Goal: Information Seeking & Learning: Check status

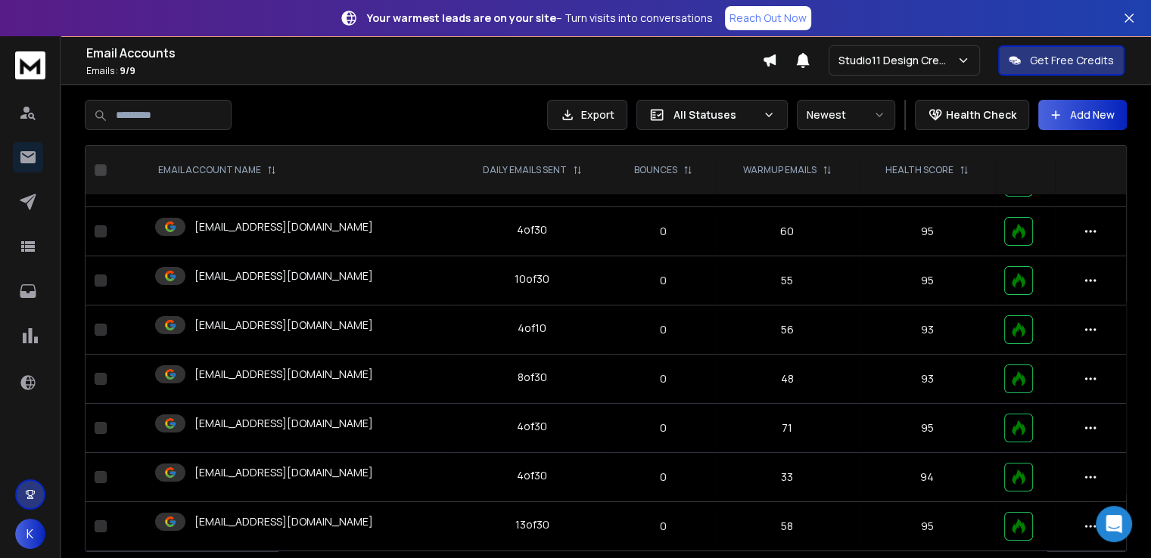
scroll to position [96, 0]
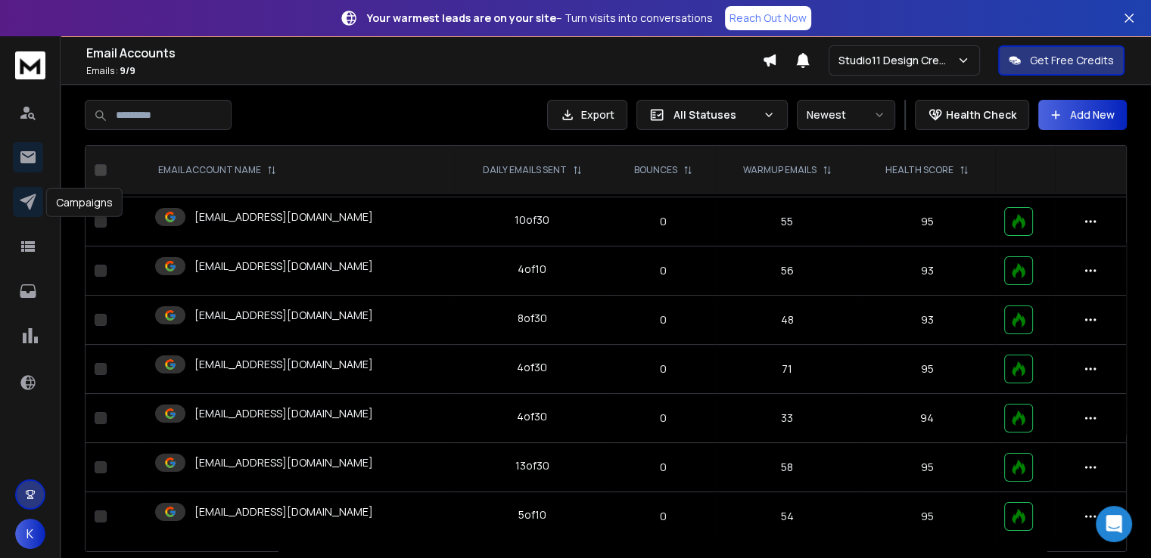
click at [20, 206] on icon at bounding box center [28, 202] width 18 height 18
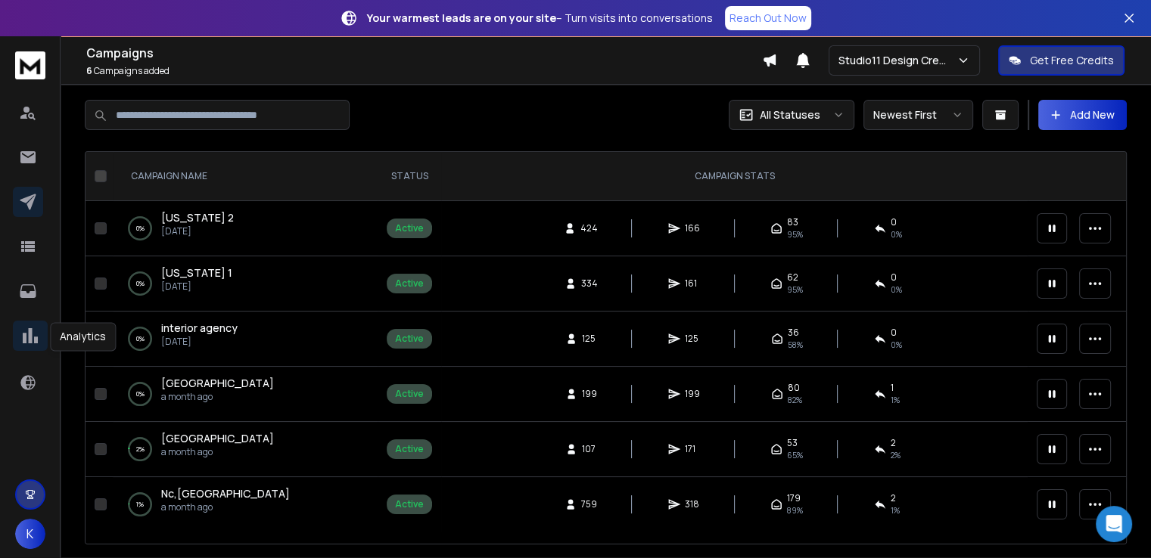
click at [23, 342] on icon at bounding box center [30, 335] width 15 height 15
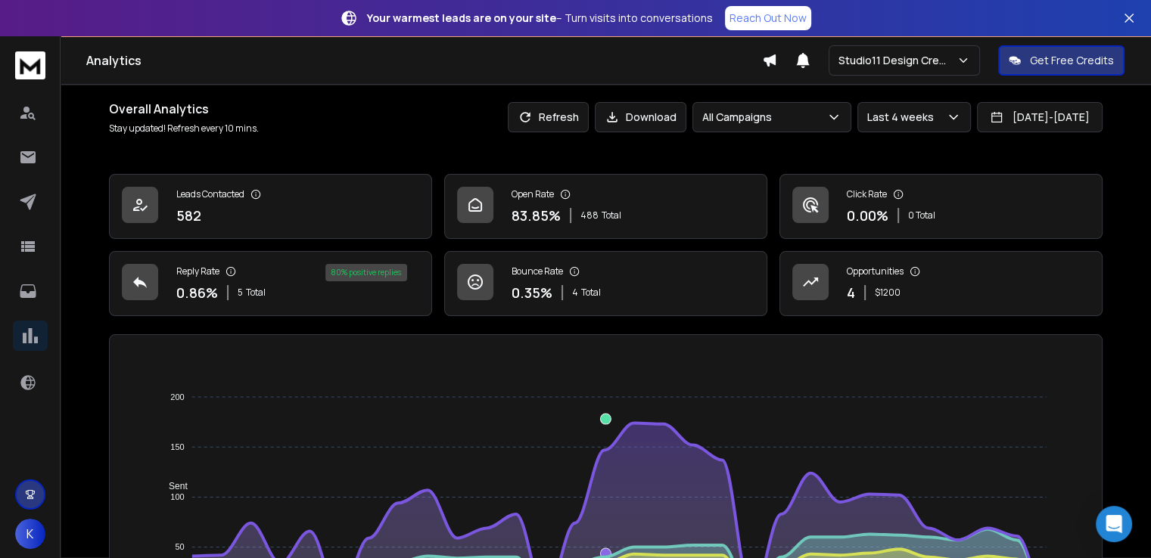
click at [852, 135] on div "Overall Analytics Stay updated! Refresh every 10 mins. Refresh Download All Cam…" at bounding box center [605, 122] width 993 height 44
click at [867, 122] on p "Last 4 weeks" at bounding box center [903, 117] width 73 height 15
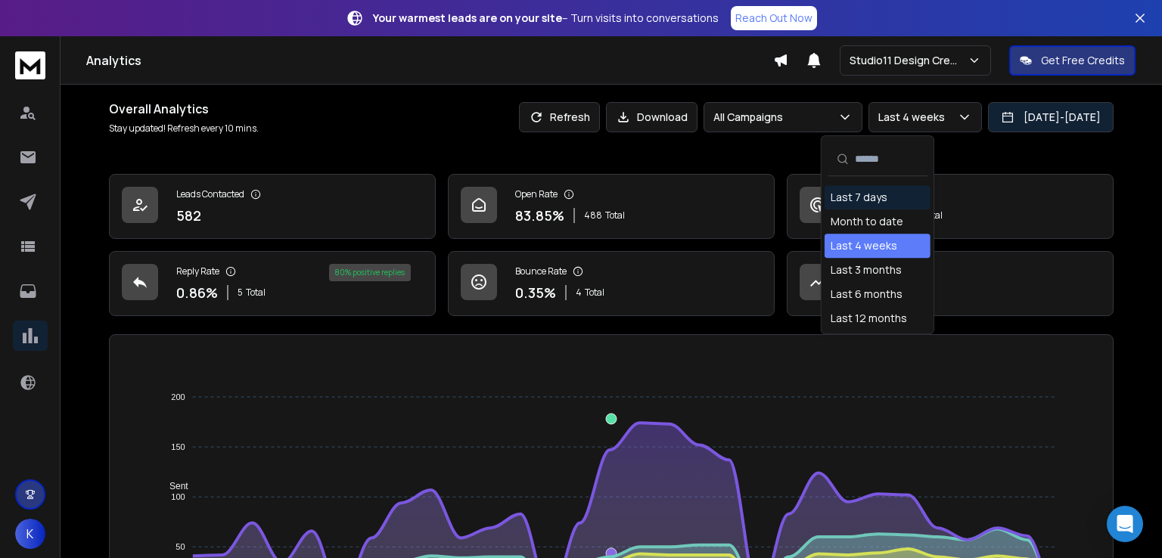
click at [989, 113] on button "[DATE] - [DATE]" at bounding box center [1051, 117] width 126 height 30
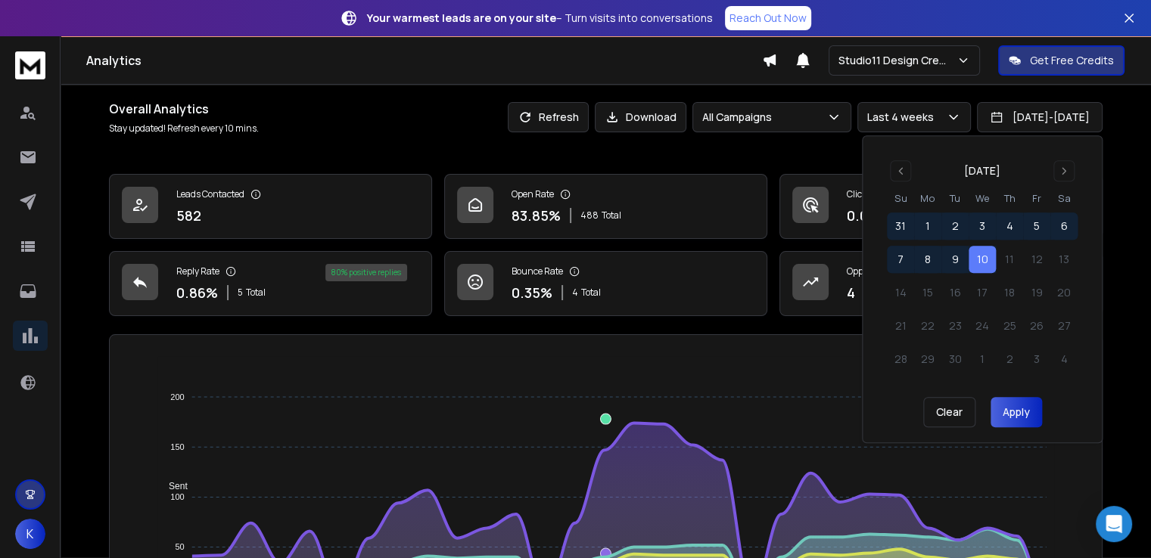
click at [986, 265] on button "10" at bounding box center [981, 259] width 27 height 27
click at [1018, 413] on button "Apply" at bounding box center [1015, 412] width 51 height 30
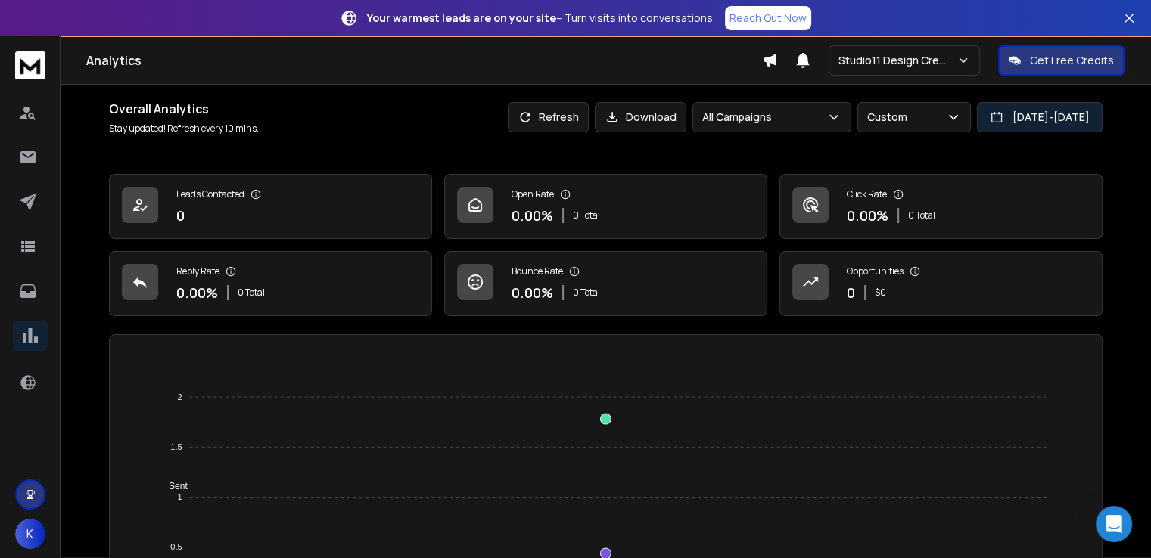
click at [977, 123] on button "[DATE] - [DATE]" at bounding box center [1040, 117] width 126 height 30
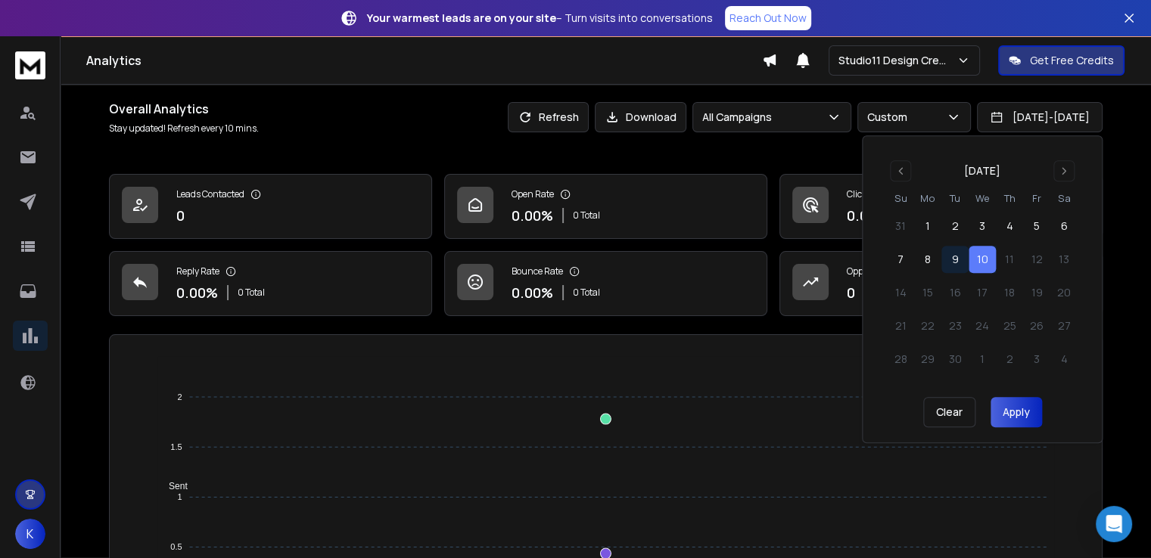
click at [953, 253] on button "9" at bounding box center [954, 259] width 27 height 27
click at [974, 265] on button "10" at bounding box center [981, 259] width 27 height 27
click at [955, 267] on button "9" at bounding box center [954, 259] width 27 height 27
click at [953, 264] on button "9" at bounding box center [954, 259] width 27 height 27
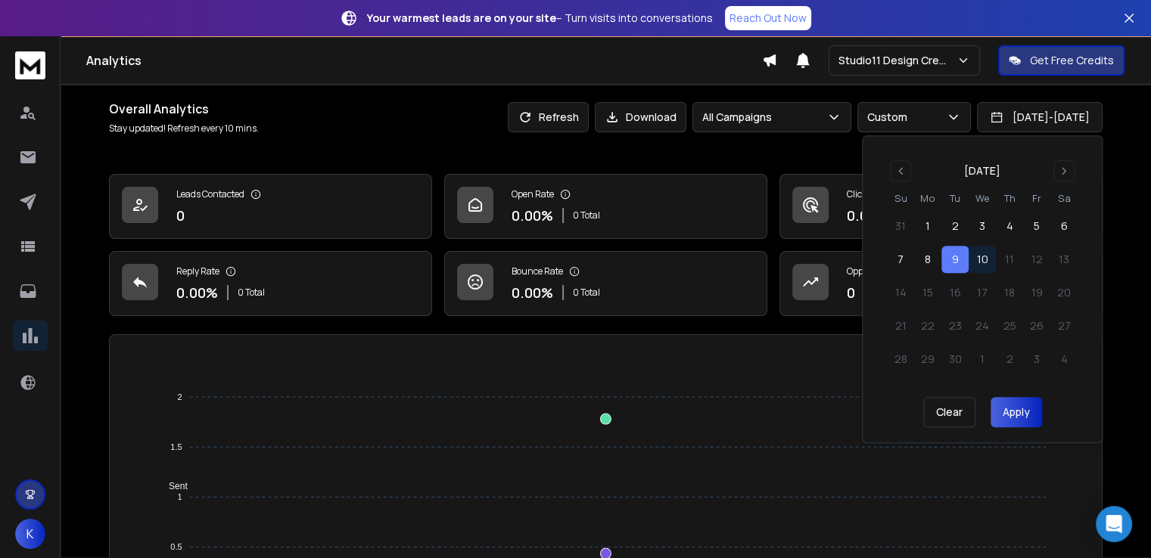
click at [1020, 411] on button "Apply" at bounding box center [1015, 412] width 51 height 30
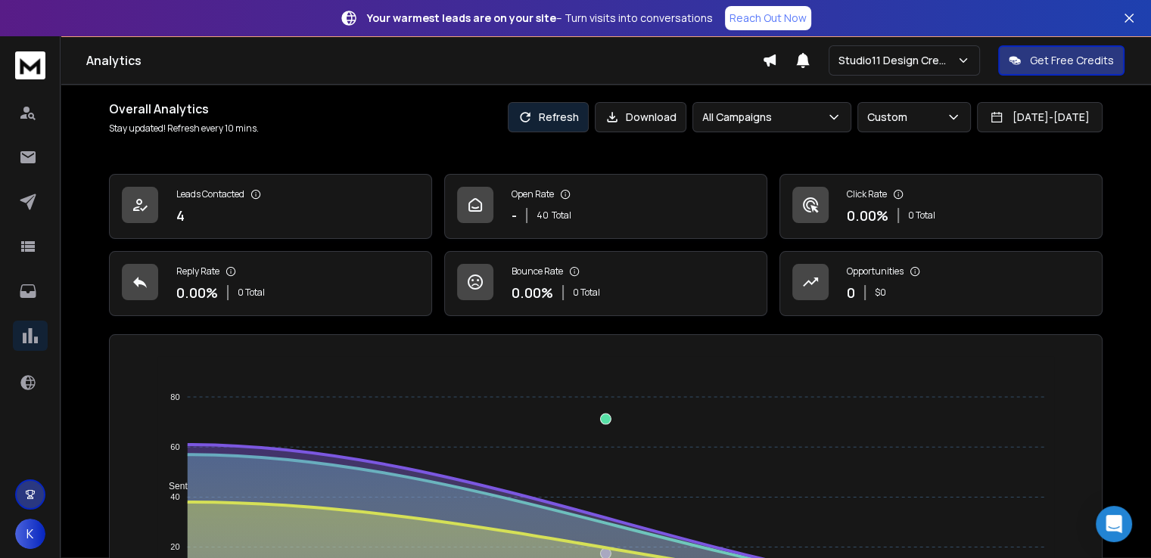
click at [539, 118] on p "Refresh" at bounding box center [559, 117] width 40 height 15
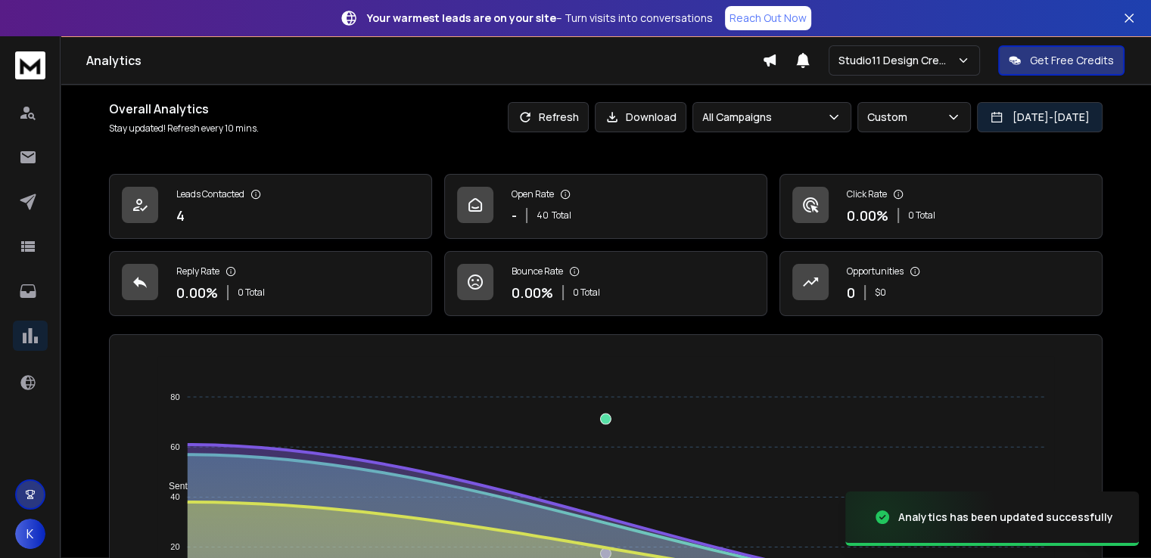
click at [977, 119] on button "[DATE] - [DATE]" at bounding box center [1040, 117] width 126 height 30
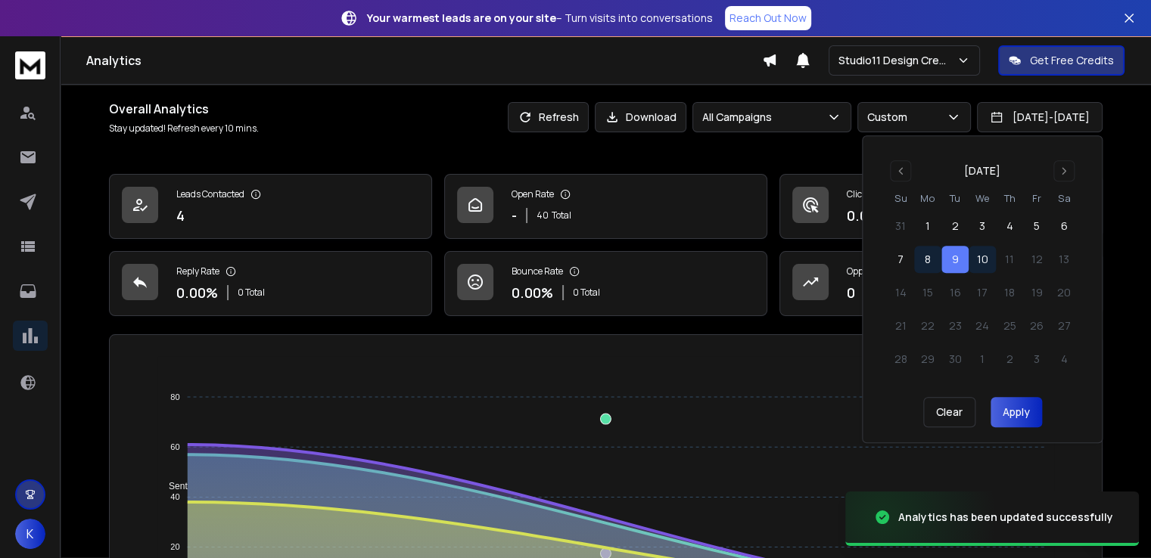
click at [930, 267] on button "8" at bounding box center [927, 259] width 27 height 27
click at [929, 264] on button "8" at bounding box center [927, 259] width 27 height 27
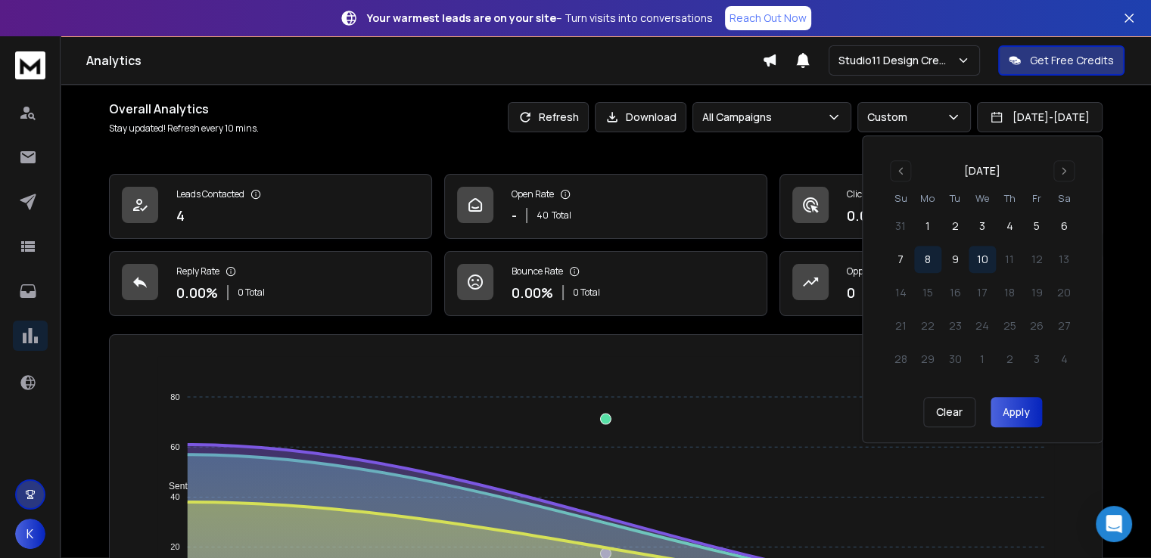
click at [929, 264] on button "8" at bounding box center [927, 259] width 27 height 27
click at [1005, 422] on button "Apply" at bounding box center [1015, 412] width 51 height 30
